Goal: Navigation & Orientation: Find specific page/section

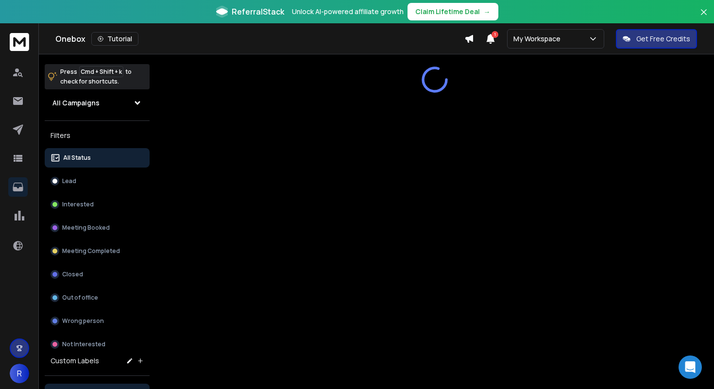
click at [499, 41] on div "1 My Workspace Get Free Credits" at bounding box center [580, 38] width 233 height 19
click at [489, 40] on icon at bounding box center [491, 39] width 10 height 10
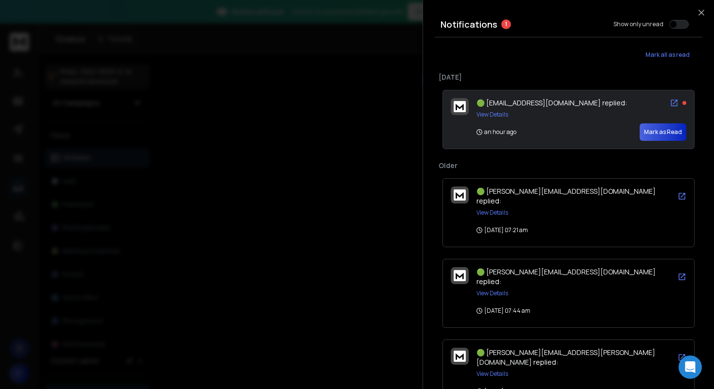
click at [659, 133] on button "Mark as Read" at bounding box center [663, 131] width 47 height 17
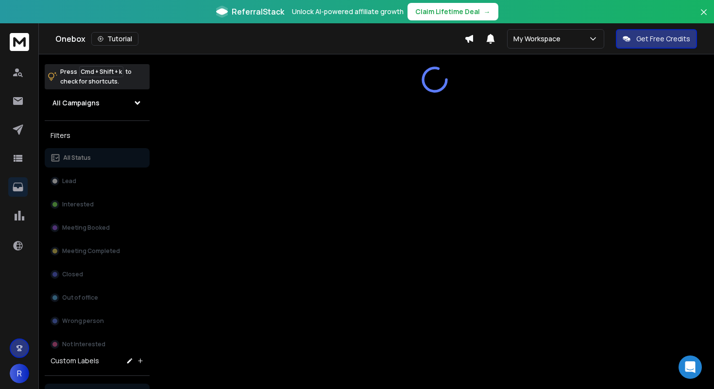
scroll to position [193, 0]
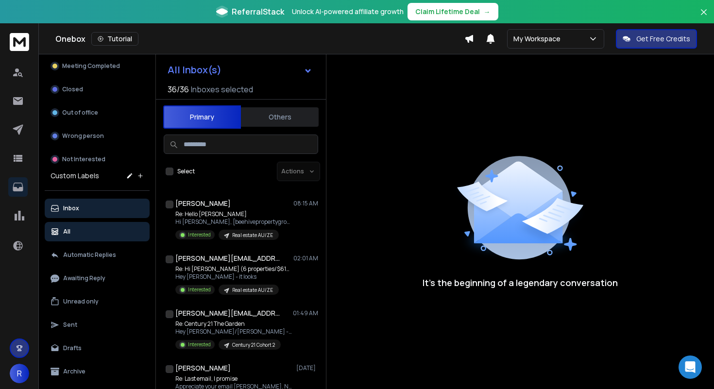
click at [81, 226] on button "All" at bounding box center [97, 231] width 105 height 19
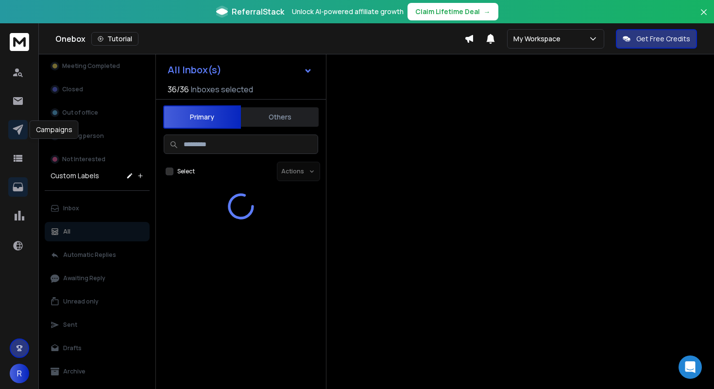
click at [22, 122] on link at bounding box center [17, 129] width 19 height 19
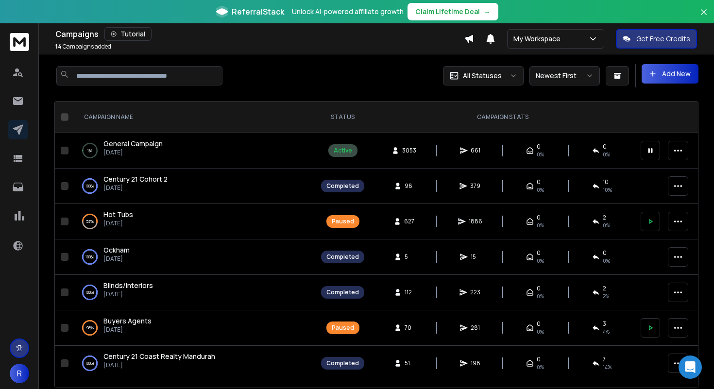
click at [6, 93] on div "R" at bounding box center [19, 208] width 39 height 370
click at [14, 105] on icon at bounding box center [18, 101] width 12 height 12
